Goal: Task Accomplishment & Management: Manage account settings

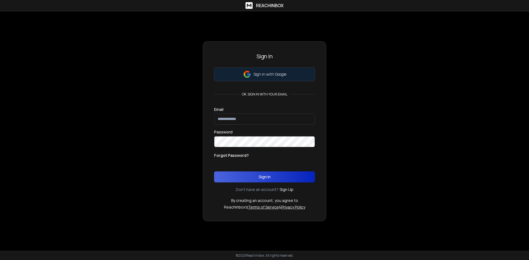
click at [259, 74] on p "Sign in with Google" at bounding box center [270, 75] width 33 height 6
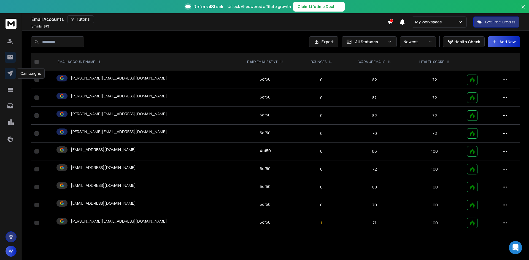
click at [12, 74] on icon at bounding box center [10, 74] width 6 height 6
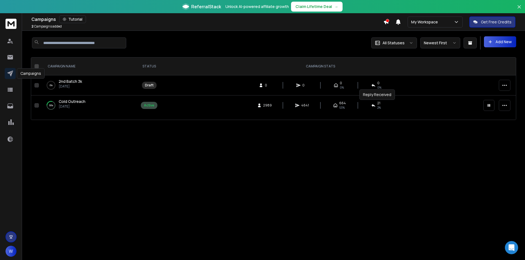
click at [378, 106] on span "2 %" at bounding box center [379, 108] width 4 height 4
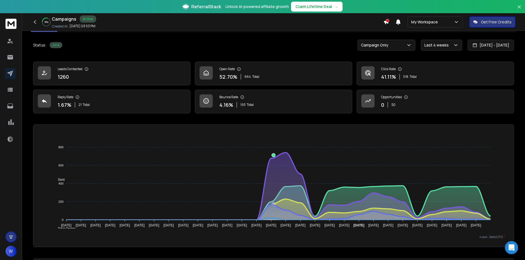
scroll to position [28, 0]
click at [387, 77] on p "41.11 %" at bounding box center [388, 77] width 15 height 8
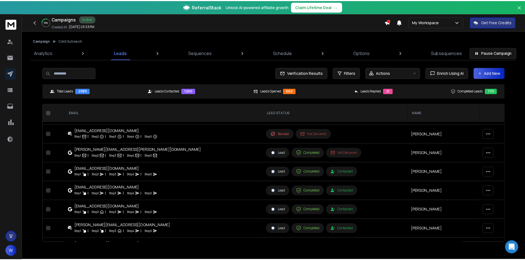
scroll to position [55, 0]
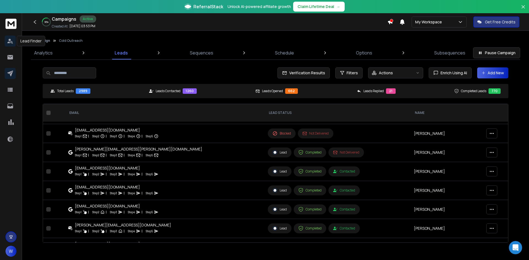
click at [11, 40] on icon at bounding box center [10, 41] width 7 height 7
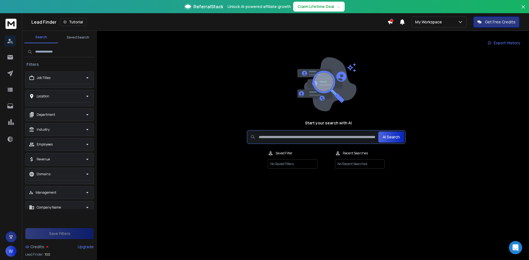
click at [12, 22] on icon at bounding box center [11, 24] width 11 height 10
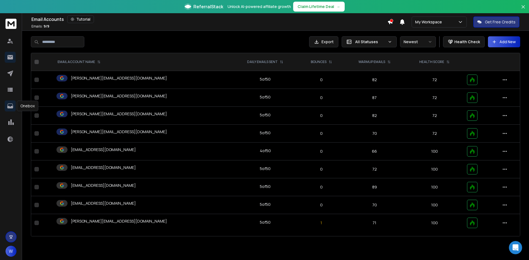
click at [9, 106] on icon at bounding box center [10, 106] width 7 height 7
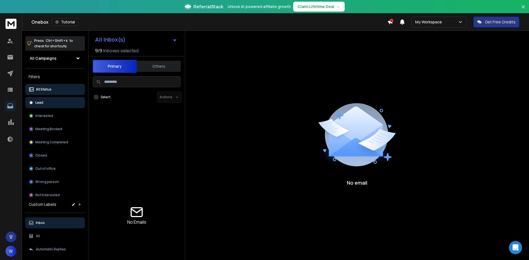
click at [46, 102] on button "Lead" at bounding box center [55, 102] width 60 height 11
click at [43, 114] on p "Interested" at bounding box center [44, 116] width 18 height 4
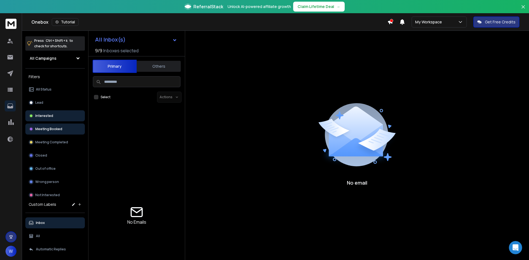
click at [40, 130] on p "Meeting Booked" at bounding box center [48, 129] width 27 height 4
click at [42, 144] on p "Meeting Completed" at bounding box center [51, 142] width 33 height 4
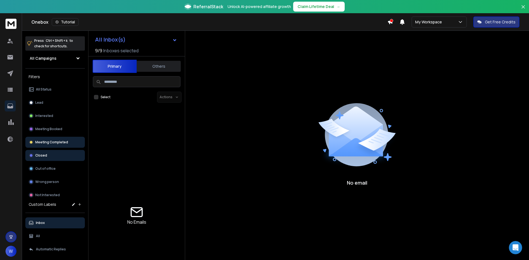
click at [39, 158] on button "Closed" at bounding box center [55, 155] width 60 height 11
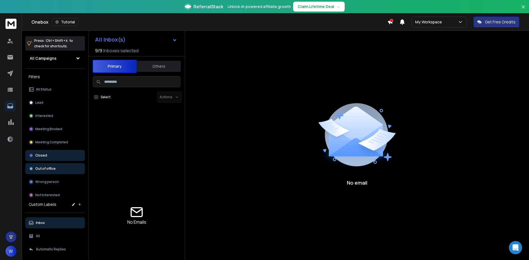
click at [46, 171] on p "Out of office" at bounding box center [45, 169] width 20 height 4
click at [12, 126] on icon at bounding box center [11, 122] width 8 height 8
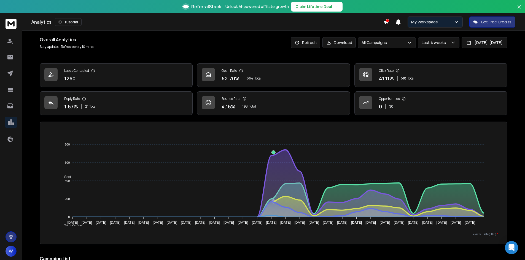
click at [446, 21] on div "My Workspace" at bounding box center [435, 22] width 48 height 6
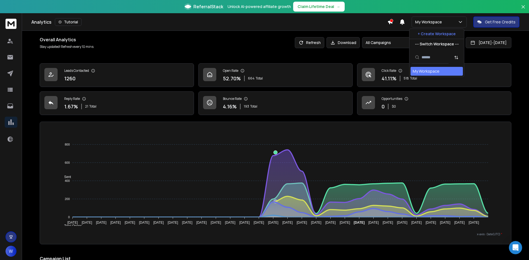
click at [189, 40] on div "Overall Analytics Stay updated! Refresh every 10 mins. Refresh Download All Cam…" at bounding box center [276, 42] width 472 height 13
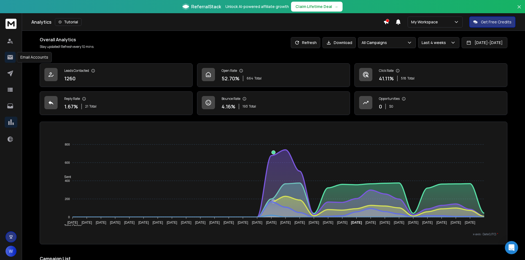
click at [10, 56] on icon at bounding box center [10, 57] width 6 height 4
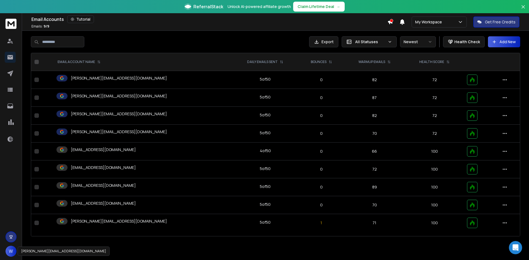
click at [12, 253] on span "W" at bounding box center [11, 251] width 11 height 11
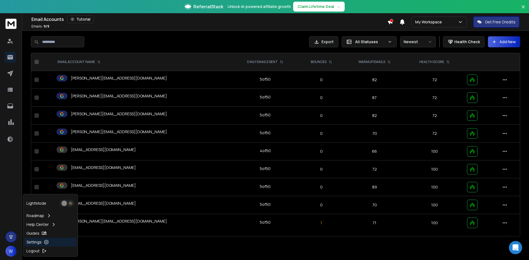
click at [30, 243] on p "Settings" at bounding box center [33, 243] width 15 height 6
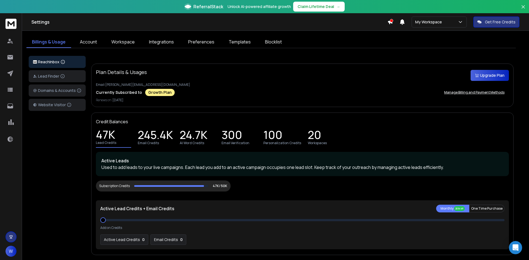
click at [88, 44] on link "Account" at bounding box center [88, 42] width 28 height 12
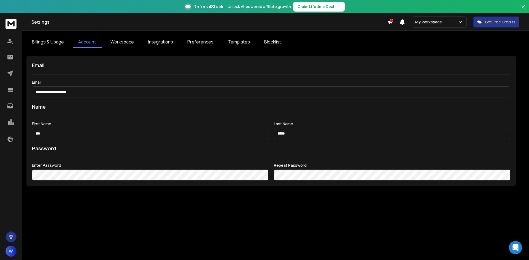
click at [126, 41] on link "Workspace" at bounding box center [122, 42] width 34 height 12
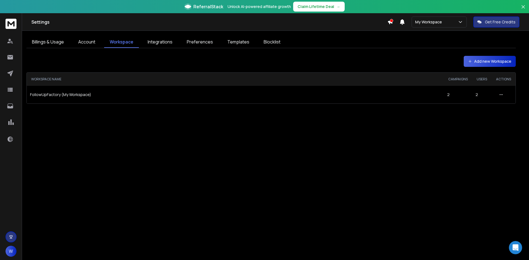
click at [154, 39] on link "Integrations" at bounding box center [160, 42] width 36 height 12
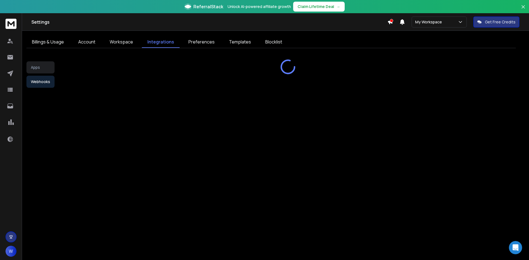
click at [41, 83] on button "Webhooks" at bounding box center [40, 82] width 28 height 12
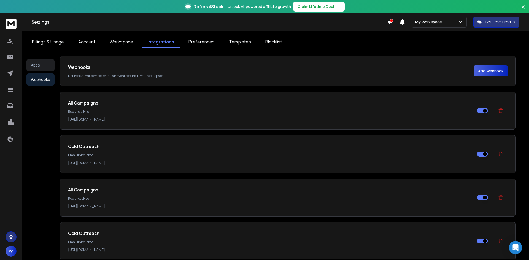
scroll to position [4, 0]
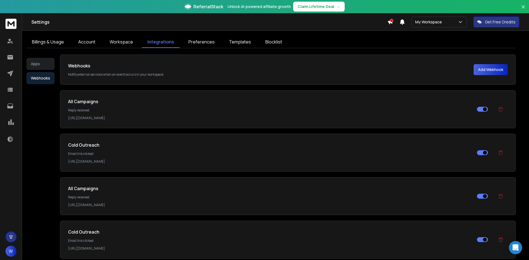
click at [103, 192] on h1 "All Campaigns" at bounding box center [270, 188] width 405 height 7
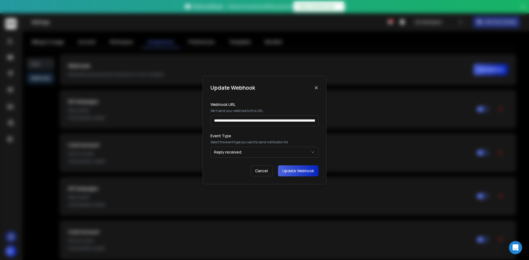
click at [316, 87] on icon at bounding box center [316, 88] width 4 height 4
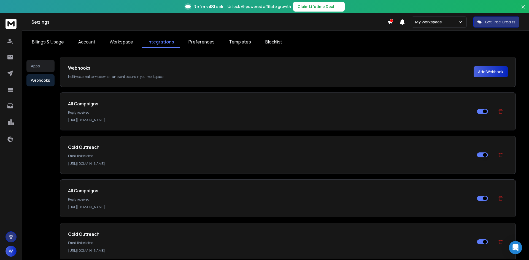
scroll to position [0, 0]
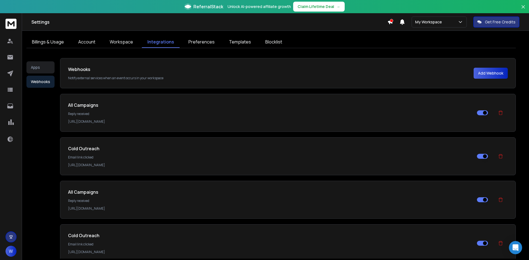
click at [160, 42] on link "Integrations" at bounding box center [161, 42] width 38 height 12
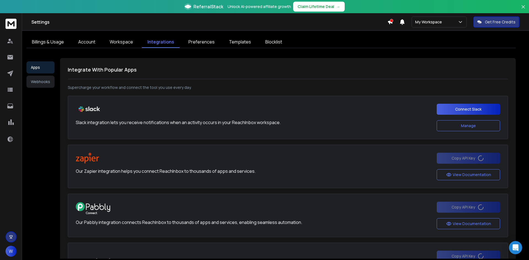
click at [35, 65] on button "Apps" at bounding box center [40, 67] width 28 height 12
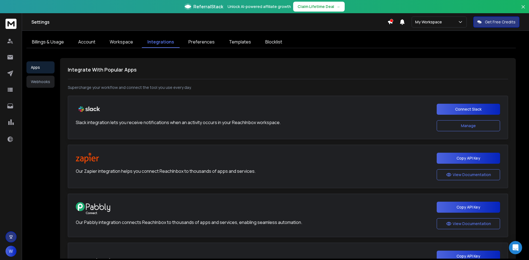
click at [201, 40] on link "Preferences" at bounding box center [201, 42] width 37 height 12
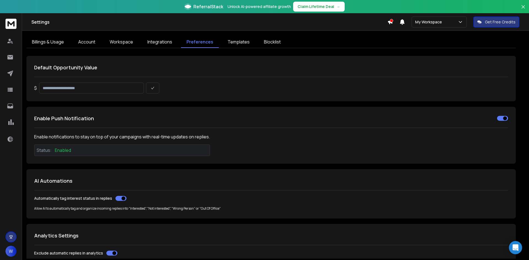
click at [236, 40] on link "Templates" at bounding box center [238, 42] width 33 height 12
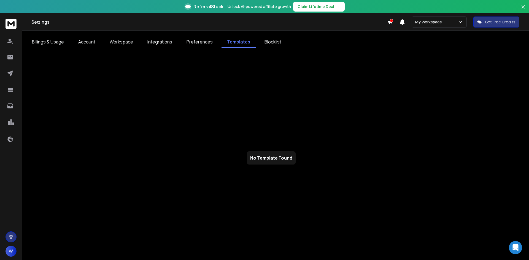
click at [270, 43] on link "Blocklist" at bounding box center [273, 42] width 28 height 12
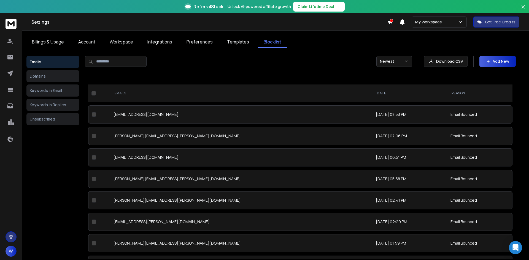
click at [236, 41] on link "Templates" at bounding box center [238, 42] width 33 height 12
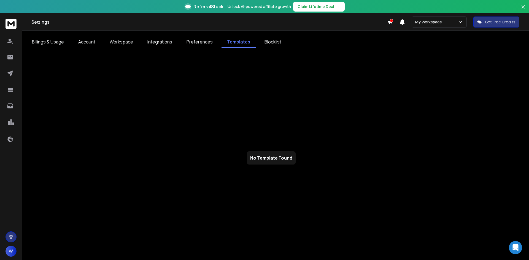
click at [50, 41] on link "Billings & Usage" at bounding box center [47, 42] width 43 height 12
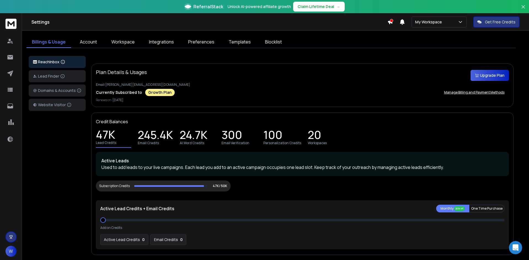
click at [46, 107] on button "Website Visitor" at bounding box center [57, 105] width 57 height 12
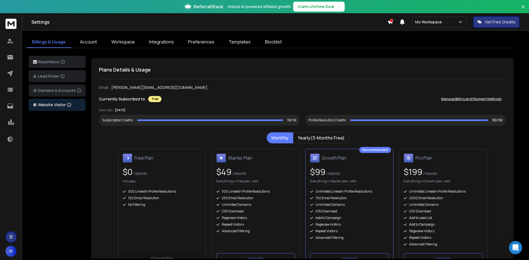
click at [50, 93] on button "Domains & Accounts" at bounding box center [57, 91] width 57 height 12
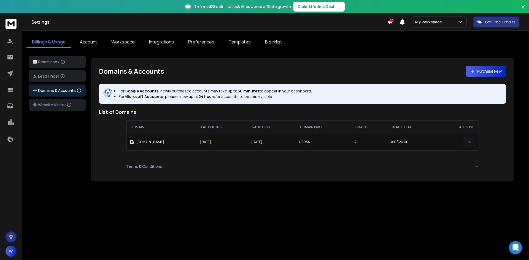
click at [165, 142] on div "followupfactory.live" at bounding box center [162, 142] width 64 height 4
copy div "followupfactory.live"
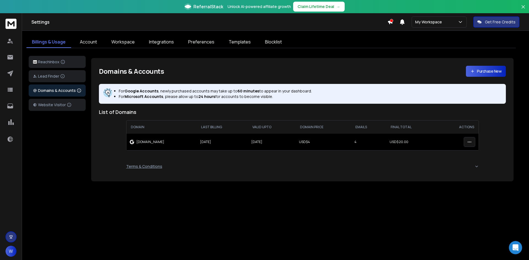
click at [187, 160] on button "Terms & Conditions" at bounding box center [302, 167] width 353 height 14
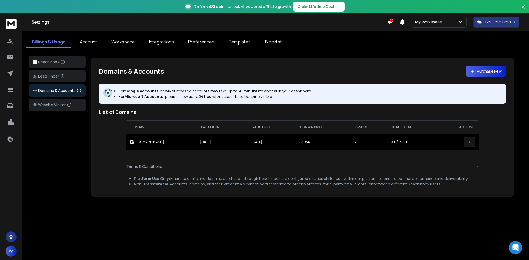
click at [225, 163] on button "Terms & Conditions" at bounding box center [302, 167] width 353 height 14
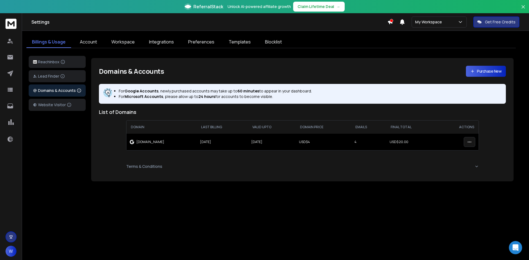
click at [213, 174] on div "Domains & Accounts Purchase New For Google Accounts , newly purchased accounts …" at bounding box center [302, 119] width 422 height 123
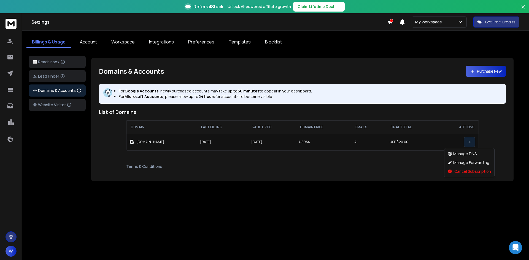
click at [469, 142] on icon "button" at bounding box center [470, 142] width 4 height 1
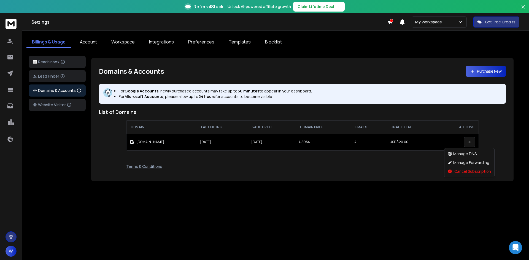
click at [374, 171] on button "Terms & Conditions" at bounding box center [302, 167] width 353 height 14
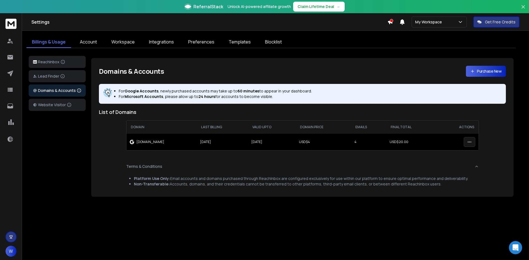
click at [111, 166] on div "List of Domains Domain Last Billing Valid Upto Domain Price Emails Final Total …" at bounding box center [302, 148] width 407 height 81
click at [10, 42] on icon at bounding box center [10, 41] width 7 height 7
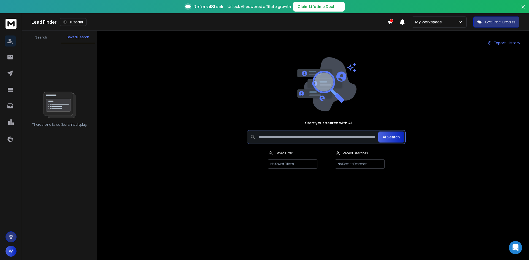
click at [73, 36] on button "Saved Search" at bounding box center [78, 38] width 34 height 12
click at [13, 56] on icon at bounding box center [10, 57] width 6 height 4
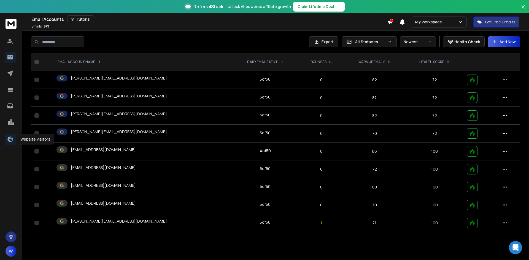
click at [8, 138] on icon at bounding box center [10, 140] width 6 height 6
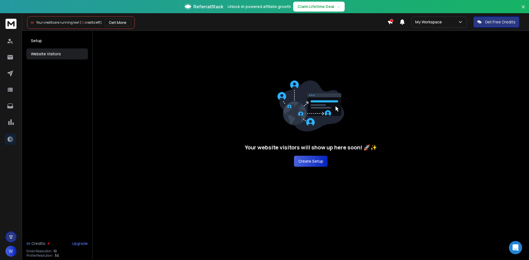
click at [310, 163] on button "Create Setup" at bounding box center [311, 161] width 34 height 11
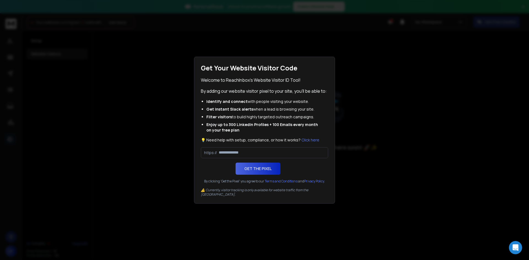
click at [238, 155] on input "text" at bounding box center [264, 152] width 127 height 11
click at [248, 155] on input "text" at bounding box center [264, 152] width 127 height 11
paste input "**********"
click at [258, 173] on button "Get the Pixel" at bounding box center [258, 169] width 45 height 12
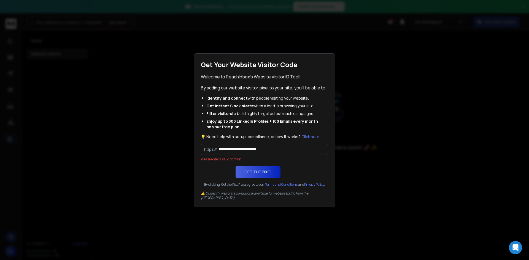
click at [222, 169] on div "Get the Pixel" at bounding box center [258, 172] width 115 height 12
drag, startPoint x: 232, startPoint y: 151, endPoint x: 219, endPoint y: 152, distance: 13.0
click at [219, 152] on input "**********" at bounding box center [264, 149] width 127 height 11
click at [215, 175] on div "Get the Pixel" at bounding box center [258, 172] width 115 height 12
click at [219, 153] on input "**********" at bounding box center [264, 149] width 127 height 11
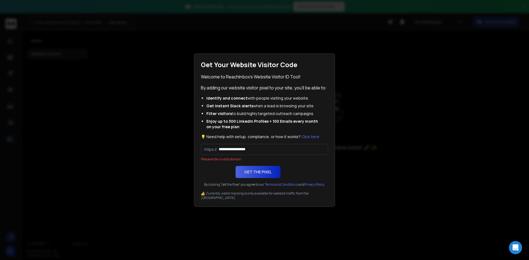
type input "**********"
click at [253, 177] on button "Get the Pixel" at bounding box center [258, 172] width 45 height 12
click at [289, 172] on div "Get the Pixel" at bounding box center [258, 172] width 115 height 12
click at [256, 174] on button "Get the Pixel" at bounding box center [258, 172] width 45 height 12
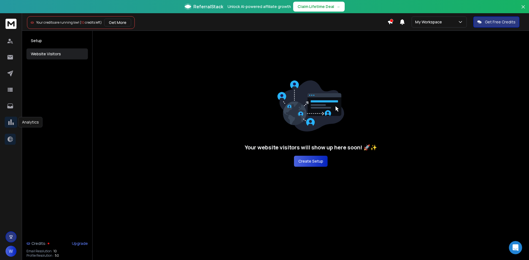
click at [10, 122] on icon at bounding box center [11, 122] width 8 height 8
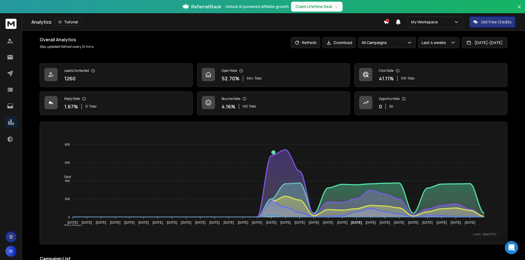
click at [311, 6] on button "Claim Lifetime Deal →" at bounding box center [317, 7] width 52 height 10
click at [8, 251] on span "W" at bounding box center [11, 251] width 11 height 11
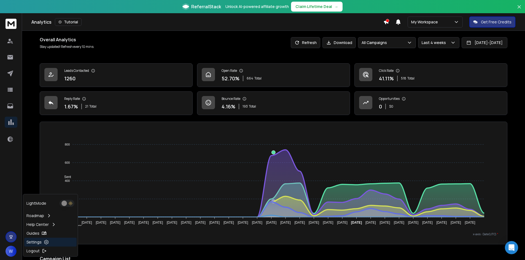
click at [38, 241] on p "Settings" at bounding box center [33, 243] width 15 height 6
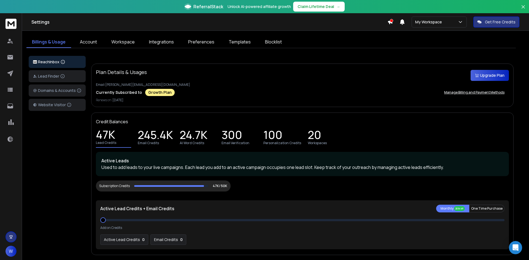
click at [83, 42] on link "Account" at bounding box center [88, 42] width 28 height 12
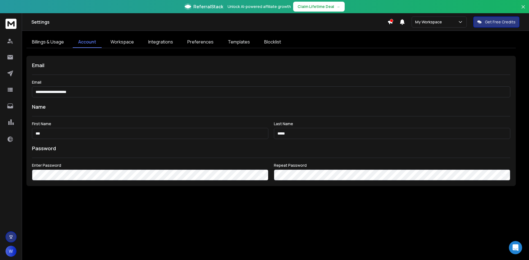
click at [115, 40] on link "Workspace" at bounding box center [122, 42] width 34 height 12
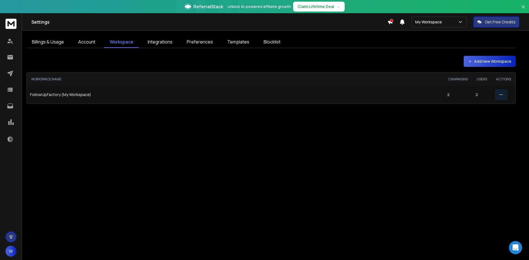
click at [502, 97] on button "button" at bounding box center [501, 94] width 13 height 11
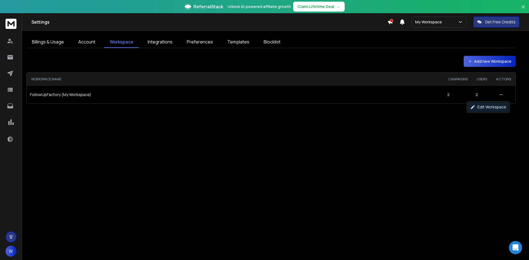
click at [493, 105] on p "Edit Workspace" at bounding box center [492, 107] width 29 height 6
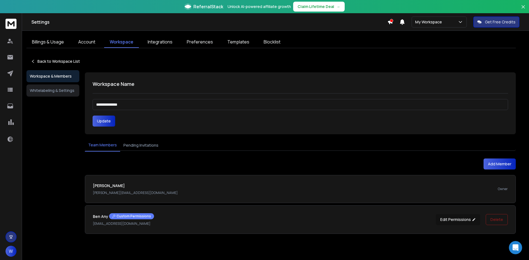
click at [498, 162] on button "Add Member" at bounding box center [500, 164] width 32 height 11
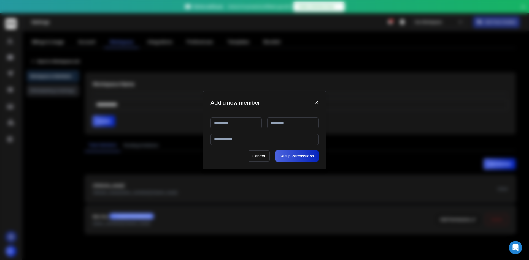
click at [238, 125] on input at bounding box center [236, 123] width 51 height 11
type input "****"
type input "******"
type input "**********"
click at [300, 156] on button "Setup Permissions" at bounding box center [296, 156] width 43 height 11
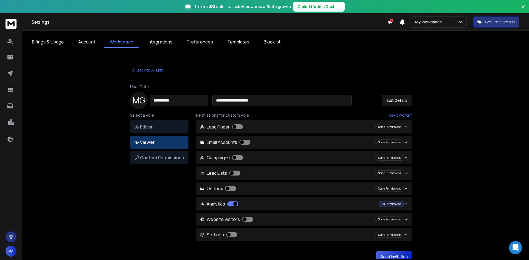
click at [233, 128] on button "button" at bounding box center [237, 127] width 11 height 5
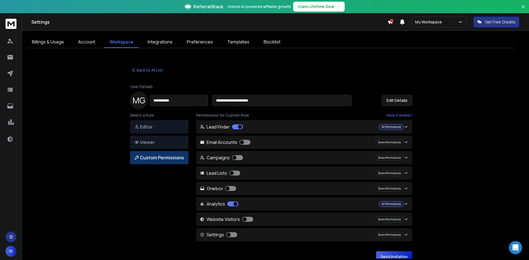
click at [241, 141] on button "button" at bounding box center [244, 142] width 11 height 5
click at [232, 160] on button "button" at bounding box center [237, 157] width 11 height 5
click at [230, 176] on p "Lead Lists" at bounding box center [220, 173] width 40 height 7
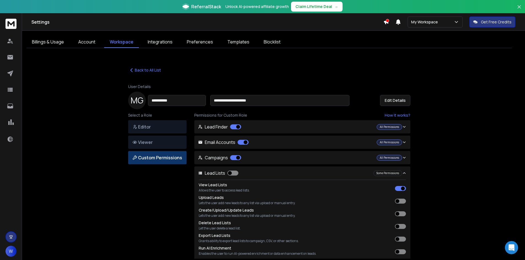
click at [227, 173] on button "button" at bounding box center [232, 173] width 11 height 5
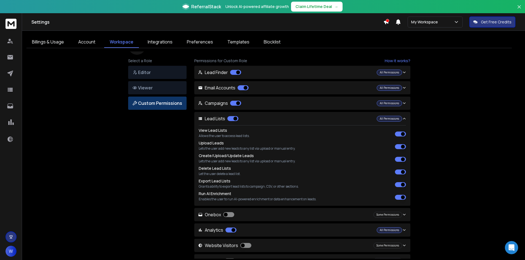
click at [227, 216] on button "button" at bounding box center [228, 214] width 11 height 5
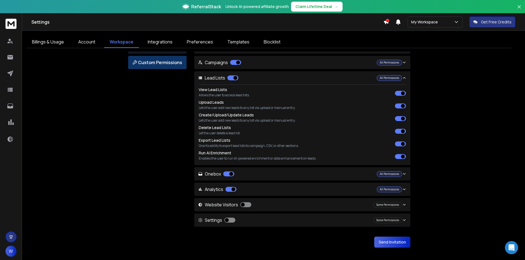
scroll to position [2, 0]
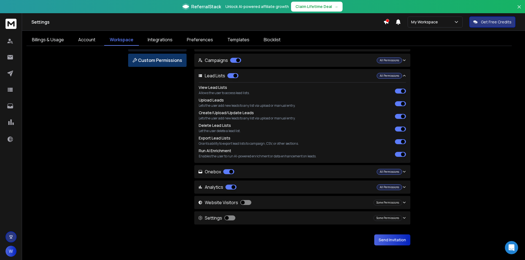
click at [241, 204] on button "button" at bounding box center [245, 202] width 11 height 5
click at [224, 217] on button "button" at bounding box center [229, 218] width 11 height 5
click at [387, 241] on button "Send Invitation" at bounding box center [392, 240] width 36 height 11
